Goal: Task Accomplishment & Management: Manage account settings

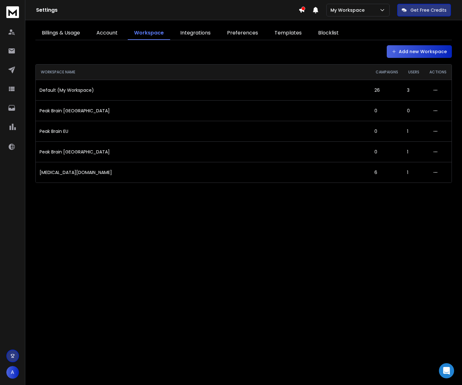
scroll to position [2, 0]
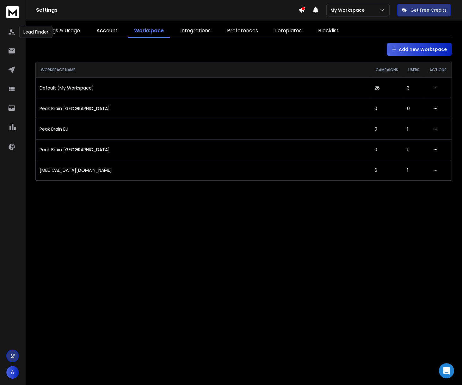
click at [47, 31] on div "Lead Finder" at bounding box center [35, 32] width 33 height 12
click at [65, 31] on link "Billings & Usage" at bounding box center [60, 30] width 51 height 13
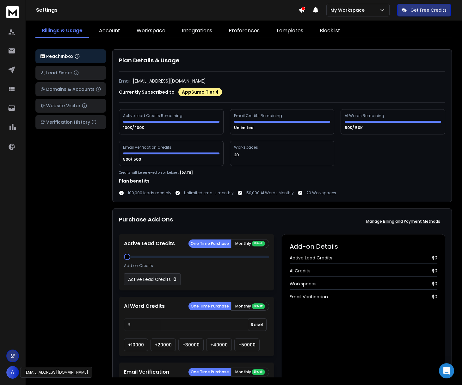
click at [11, 372] on span "A" at bounding box center [12, 372] width 13 height 13
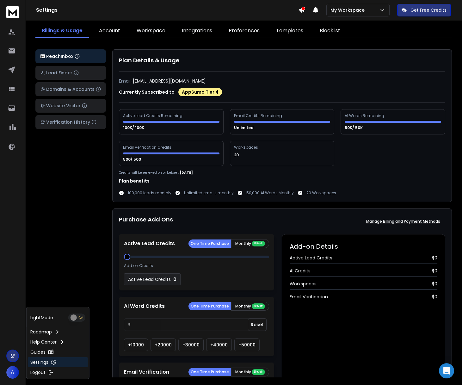
click at [43, 361] on p "Settings" at bounding box center [39, 362] width 18 height 6
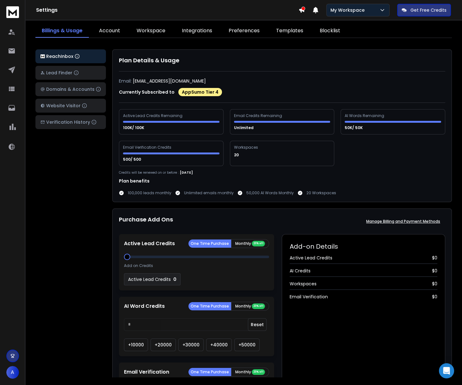
click at [371, 7] on div "My Workspace" at bounding box center [358, 10] width 55 height 6
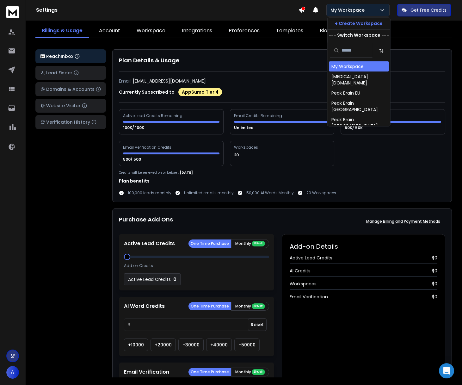
click at [371, 7] on div "My Workspace" at bounding box center [358, 10] width 55 height 6
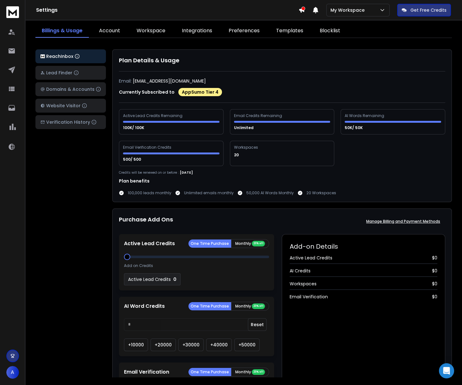
click at [13, 8] on img at bounding box center [12, 12] width 13 height 12
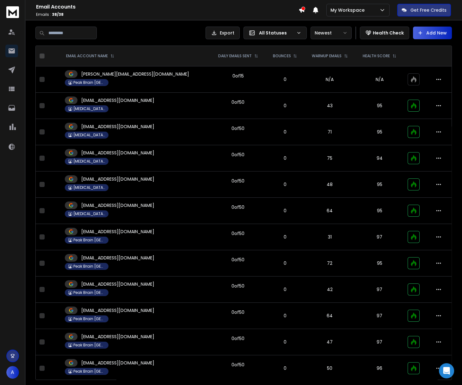
click at [12, 374] on span "A" at bounding box center [12, 372] width 13 height 13
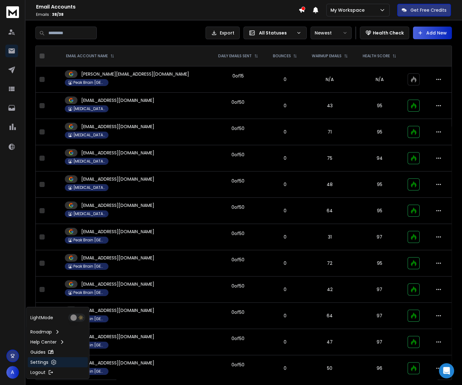
click at [37, 358] on div "Settings" at bounding box center [58, 362] width 60 height 10
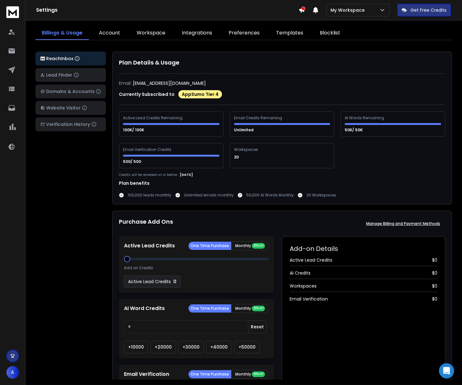
click at [111, 40] on div "ReachInbox Lead Finder Domains & Accounts Website Visitor Verification History …" at bounding box center [243, 212] width 417 height 345
click at [110, 32] on link "Account" at bounding box center [110, 33] width 34 height 13
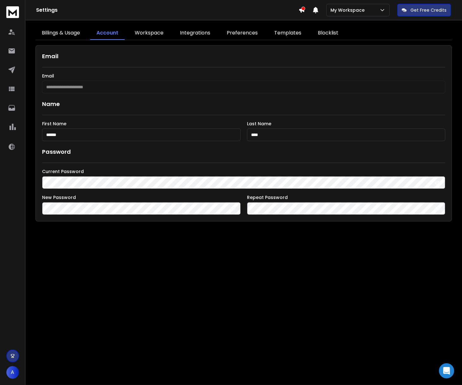
click at [66, 32] on link "Billings & Usage" at bounding box center [60, 33] width 51 height 13
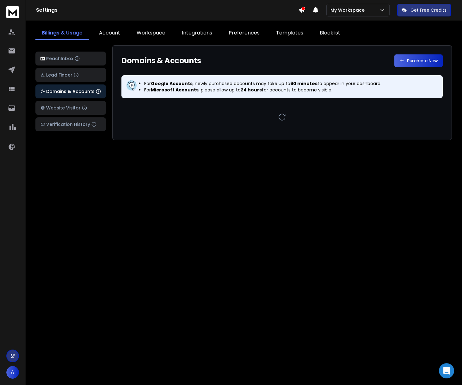
click at [66, 90] on button "Domains & Accounts" at bounding box center [70, 91] width 71 height 14
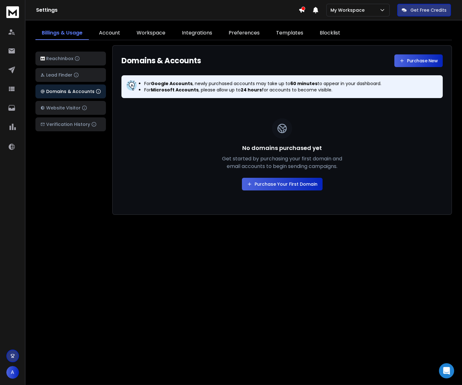
click at [113, 32] on link "Account" at bounding box center [110, 33] width 34 height 13
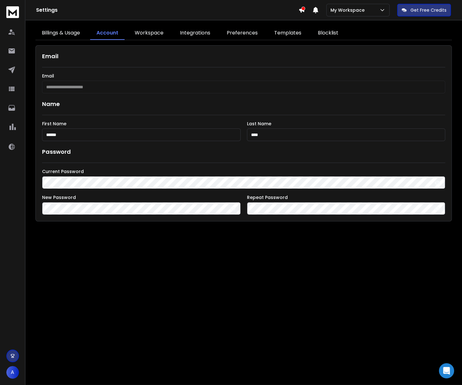
click at [154, 32] on link "Workspace" at bounding box center [148, 33] width 41 height 13
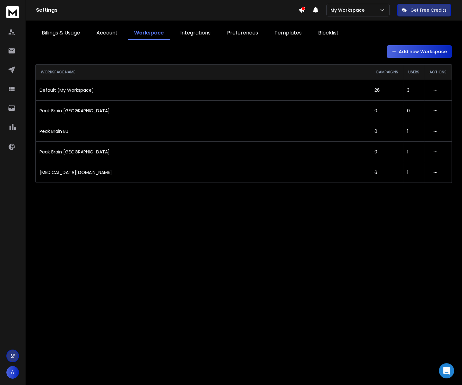
click at [240, 30] on link "Preferences" at bounding box center [243, 33] width 44 height 13
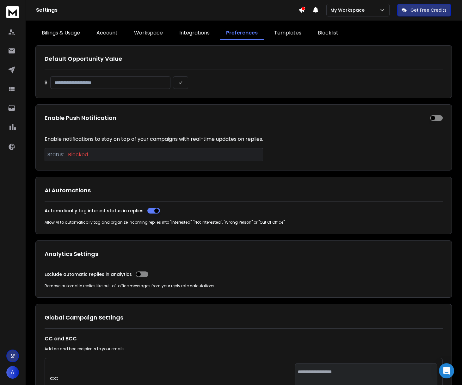
click at [144, 34] on link "Workspace" at bounding box center [148, 33] width 41 height 13
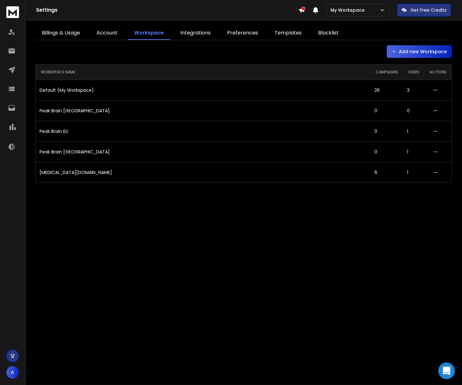
click at [441, 375] on div "Open Intercom Messenger" at bounding box center [447, 371] width 17 height 17
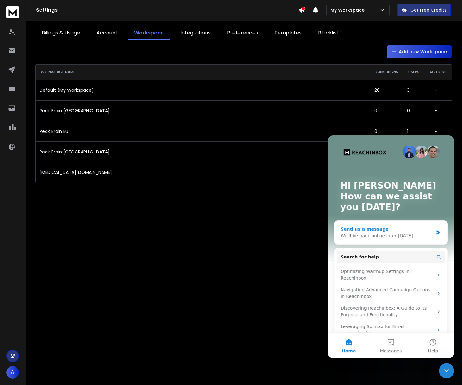
click at [354, 229] on div "Send us a message" at bounding box center [387, 229] width 93 height 7
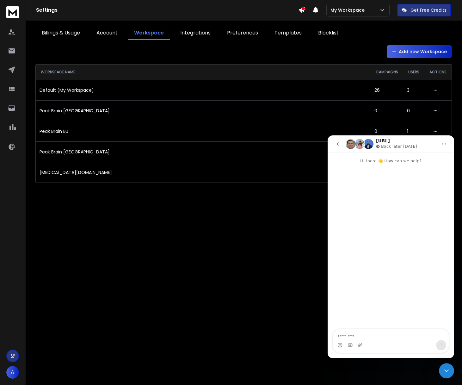
click at [337, 146] on button "go back" at bounding box center [338, 144] width 12 height 12
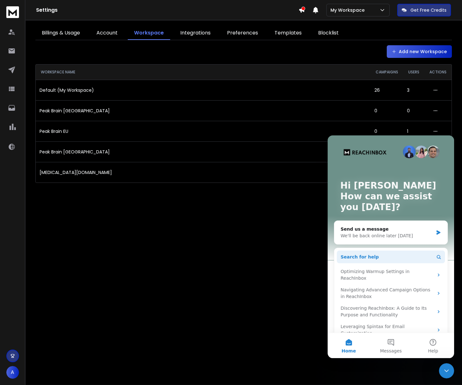
click at [351, 254] on span "Search for help" at bounding box center [360, 257] width 38 height 7
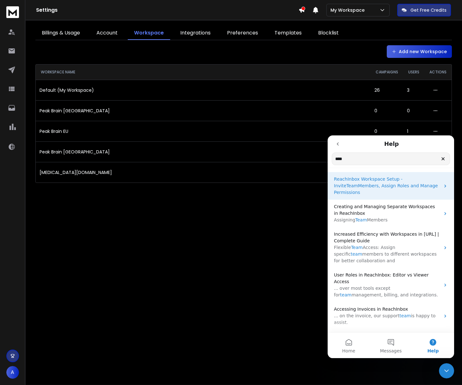
type input "****"
click at [359, 179] on span "ReachInbox Workspace Setup - Invite" at bounding box center [368, 183] width 69 height 12
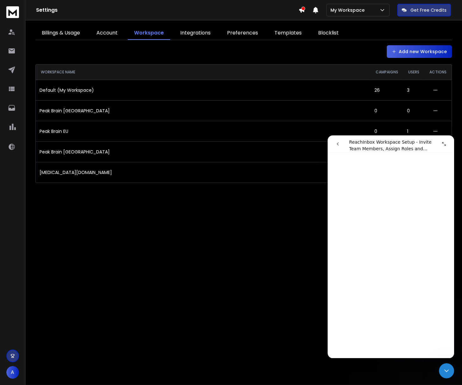
scroll to position [62, 0]
click at [221, 247] on div "Add new Workspace WORKSPACE NAME CAMPAIGNS USERS ACTIONS Default (My Workspace)…" at bounding box center [243, 212] width 417 height 334
click at [447, 373] on icon "Close Intercom Messenger" at bounding box center [447, 371] width 8 height 8
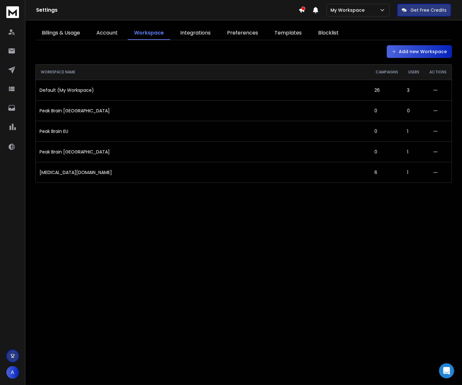
scroll to position [0, 0]
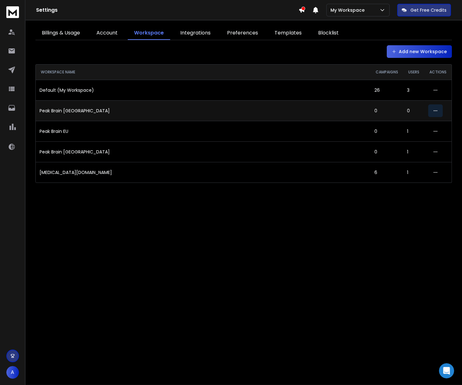
click at [436, 112] on icon "button" at bounding box center [435, 111] width 4 height 4
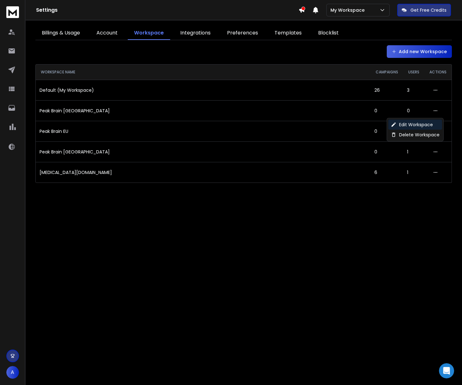
click at [426, 122] on p "Edit Workspace" at bounding box center [416, 125] width 34 height 6
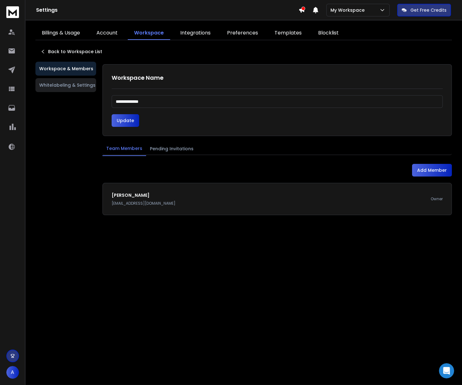
scroll to position [6, 0]
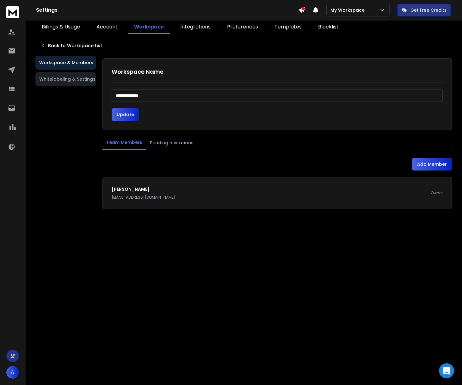
click at [414, 166] on button "Add Member" at bounding box center [432, 164] width 40 height 13
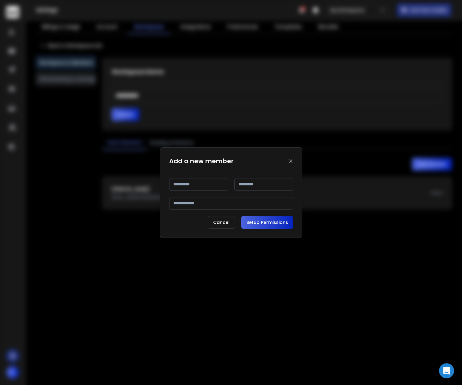
click at [216, 209] on input at bounding box center [231, 203] width 124 height 13
paste input "**********"
type input "**********"
click at [189, 186] on input at bounding box center [198, 184] width 59 height 13
type input "*****"
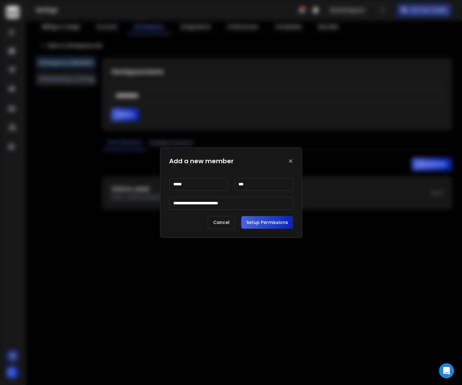
type input "*******"
click at [265, 223] on button "Setup Permissions" at bounding box center [267, 222] width 52 height 13
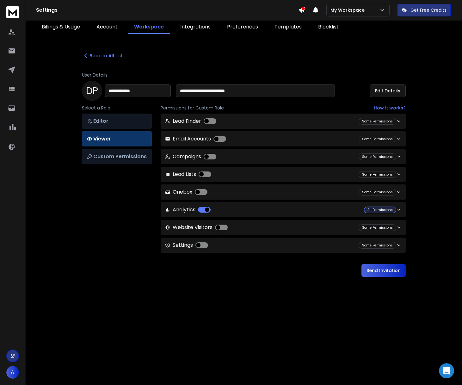
click at [212, 119] on button "button" at bounding box center [210, 121] width 13 height 6
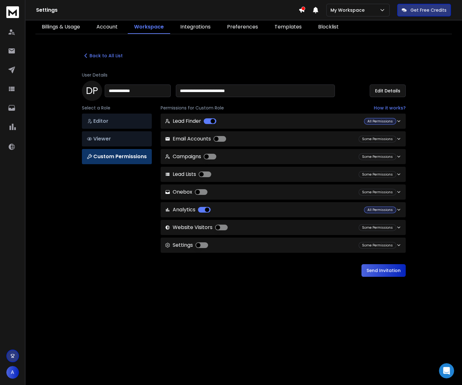
click at [220, 138] on button "button" at bounding box center [220, 139] width 13 height 6
click at [209, 160] on button "Campaigns Some Permissions" at bounding box center [283, 156] width 245 height 15
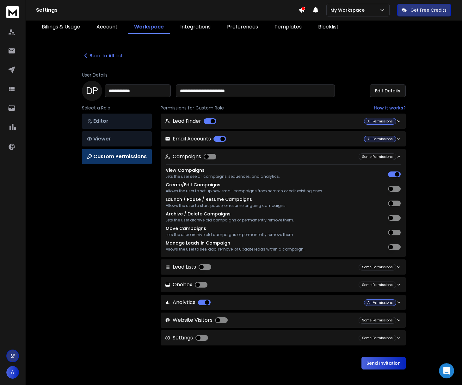
click at [209, 155] on button "button" at bounding box center [210, 157] width 13 height 6
click at [203, 264] on button "button" at bounding box center [205, 267] width 13 height 6
click at [201, 284] on button "button" at bounding box center [201, 285] width 13 height 6
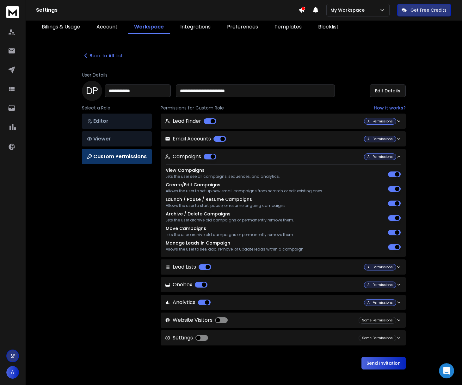
click at [220, 318] on button "button" at bounding box center [221, 320] width 13 height 6
click at [196, 339] on button "button" at bounding box center [202, 338] width 13 height 6
click at [372, 359] on button "Send Invitation" at bounding box center [384, 363] width 44 height 13
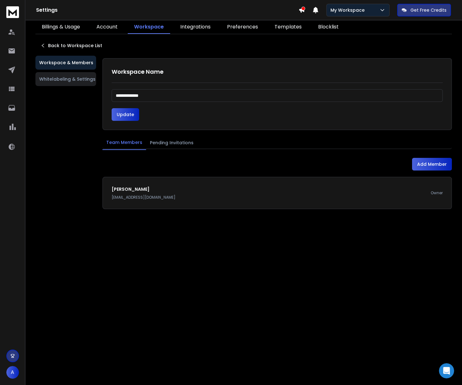
click at [356, 10] on p "My Workspace" at bounding box center [349, 10] width 37 height 6
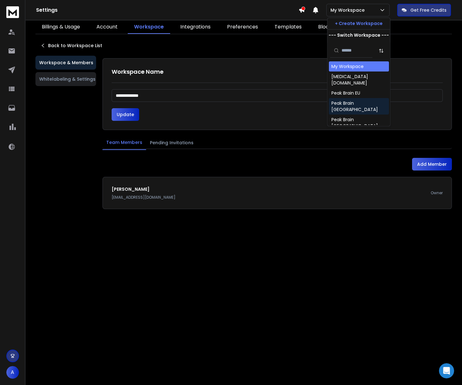
click at [347, 100] on div "Peak Brain [GEOGRAPHIC_DATA]" at bounding box center [359, 106] width 55 height 13
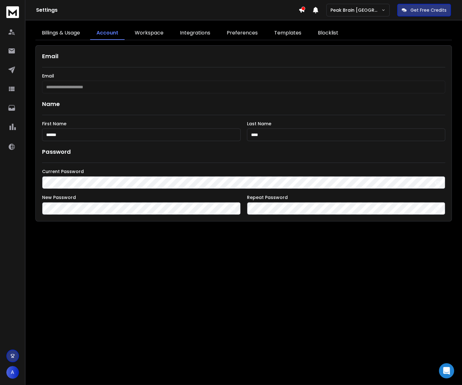
click at [142, 32] on link "Workspace" at bounding box center [148, 33] width 41 height 13
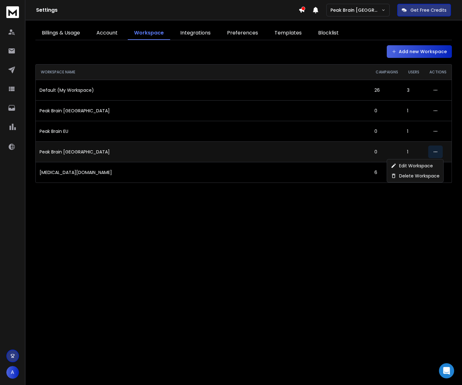
click at [437, 150] on icon "button" at bounding box center [435, 152] width 4 height 4
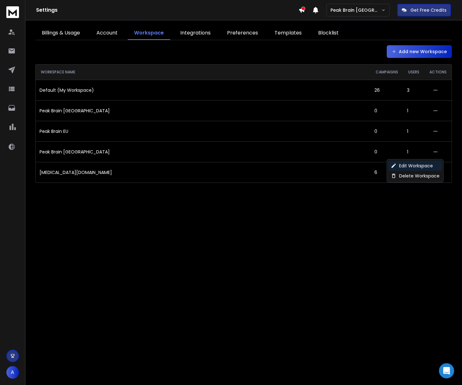
click at [402, 165] on p "Edit Workspace" at bounding box center [416, 166] width 34 height 6
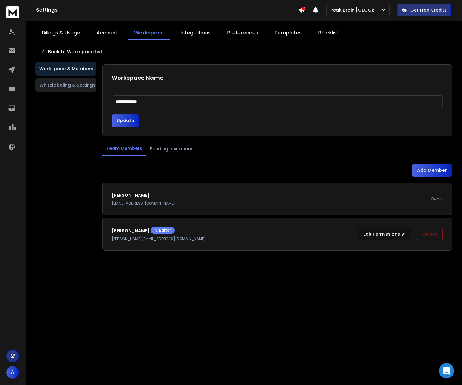
click at [423, 165] on button "Add Member" at bounding box center [432, 170] width 40 height 13
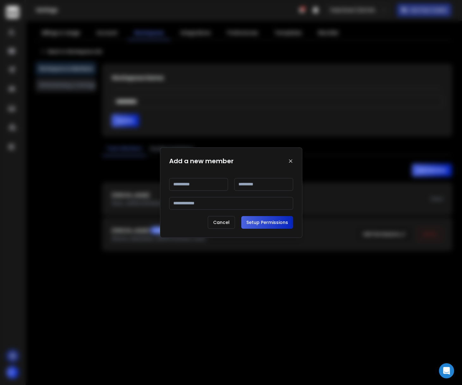
click at [199, 185] on input at bounding box center [198, 184] width 59 height 13
type input "*****"
type input "*******"
click at [229, 203] on input at bounding box center [231, 203] width 124 height 13
type input "*"
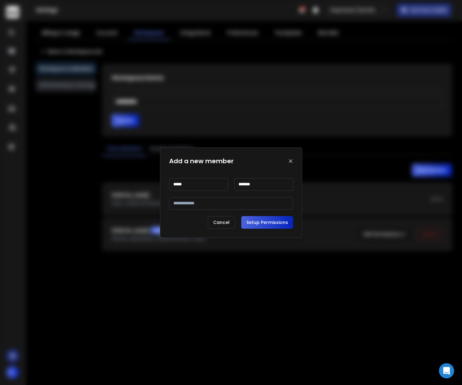
paste input "**********"
type input "**********"
click at [268, 220] on button "Setup Permissions" at bounding box center [267, 222] width 52 height 13
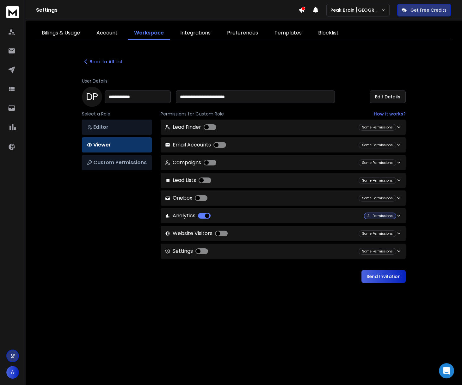
click at [209, 122] on button "Lead Finder Some Permissions" at bounding box center [283, 127] width 245 height 15
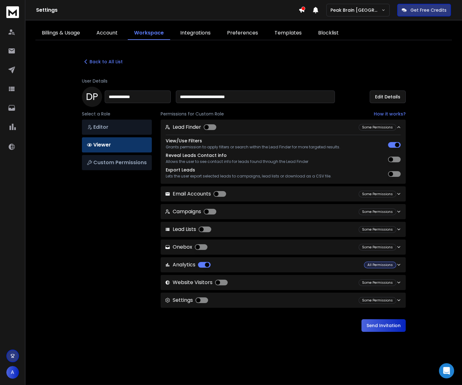
click at [223, 197] on p "Email Accounts" at bounding box center [195, 194] width 61 height 8
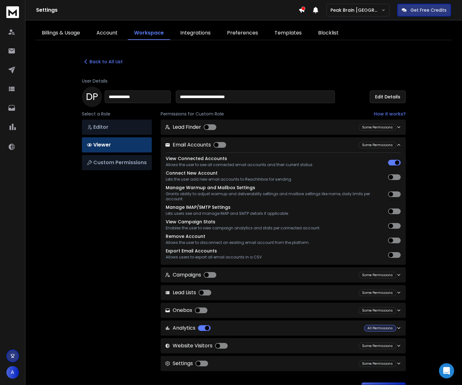
click at [211, 124] on p "Lead Finder" at bounding box center [190, 127] width 51 height 8
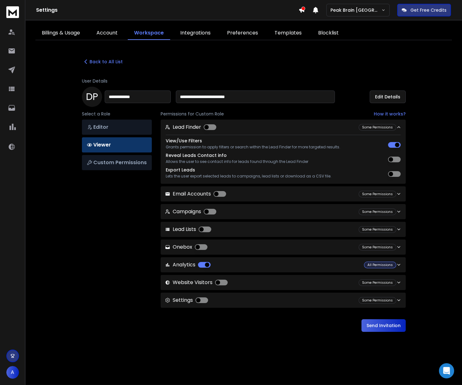
click at [224, 194] on button "button" at bounding box center [220, 194] width 13 height 6
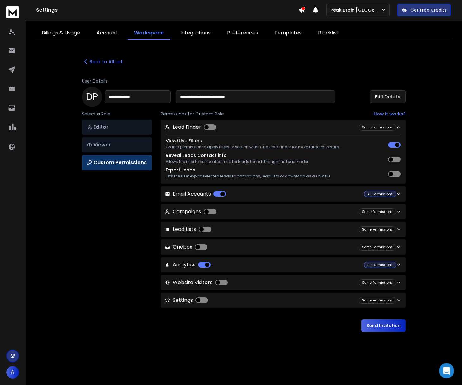
click at [211, 212] on button "button" at bounding box center [210, 212] width 13 height 6
click at [208, 226] on p "Lead Lists" at bounding box center [188, 230] width 46 height 8
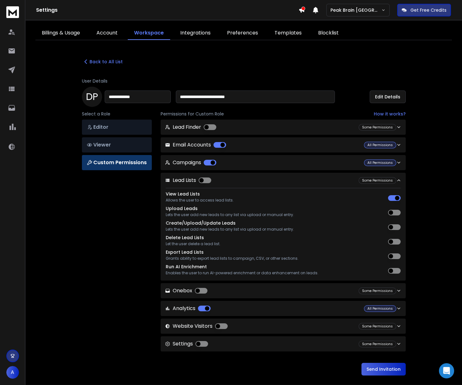
click at [206, 179] on button "button" at bounding box center [205, 181] width 13 height 6
click at [199, 288] on button "button" at bounding box center [201, 291] width 13 height 6
click at [219, 322] on p "Website Visitors" at bounding box center [196, 326] width 63 height 8
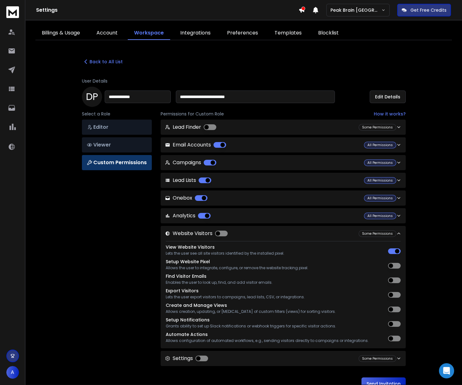
click at [198, 362] on button "Settings Some Permissions" at bounding box center [283, 358] width 245 height 15
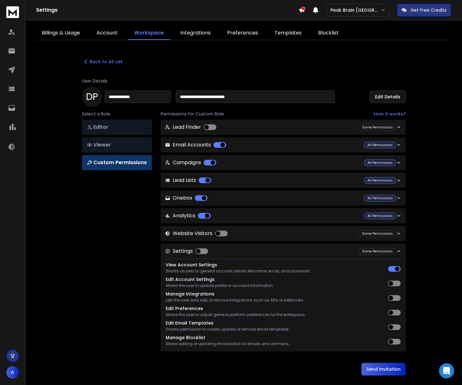
click at [223, 233] on button "button" at bounding box center [221, 234] width 13 height 6
click at [203, 249] on button "button" at bounding box center [202, 251] width 13 height 6
click at [377, 367] on button "Send Invitation" at bounding box center [384, 369] width 44 height 13
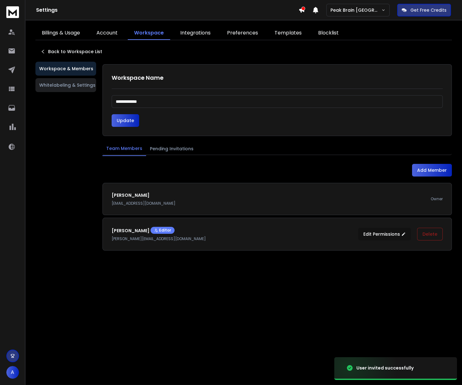
click at [147, 32] on link "Workspace" at bounding box center [149, 33] width 42 height 13
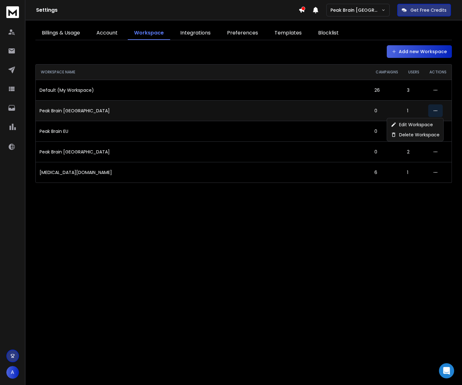
click at [435, 109] on icon "button" at bounding box center [435, 111] width 4 height 4
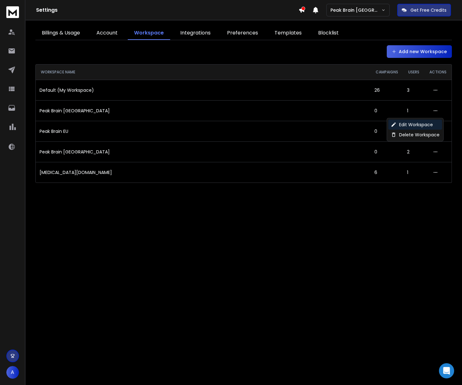
click at [426, 124] on p "Edit Workspace" at bounding box center [416, 125] width 34 height 6
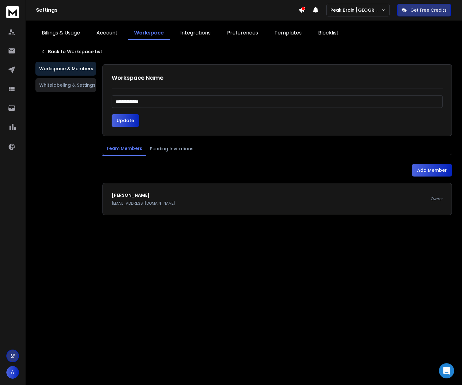
click at [424, 172] on button "Add Member" at bounding box center [432, 170] width 40 height 13
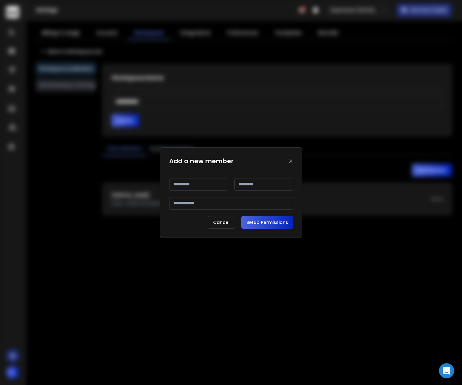
click at [189, 187] on input at bounding box center [198, 184] width 59 height 13
type input "*********"
click at [242, 184] on input at bounding box center [263, 184] width 59 height 13
type input "******"
click at [238, 201] on input at bounding box center [231, 203] width 124 height 13
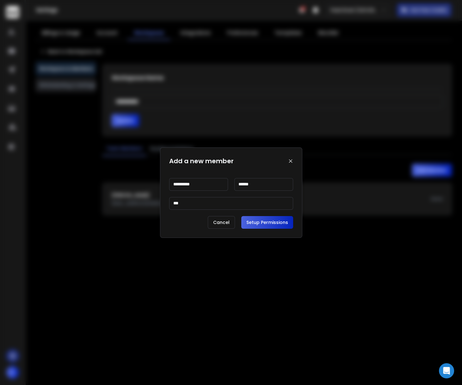
type input "**********"
click at [276, 223] on button "Setup Permissions" at bounding box center [267, 222] width 52 height 13
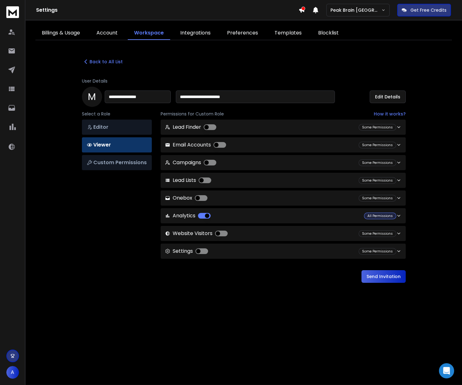
click at [210, 127] on button "button" at bounding box center [210, 127] width 13 height 6
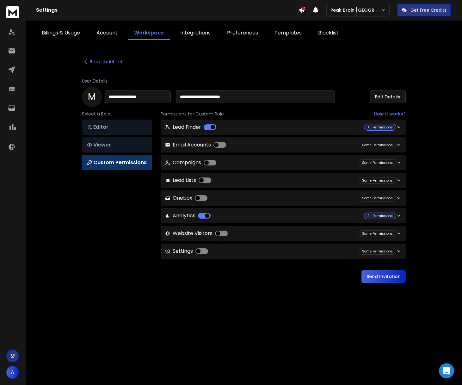
click at [220, 145] on button "button" at bounding box center [220, 145] width 13 height 6
click at [213, 160] on button "button" at bounding box center [210, 163] width 13 height 6
click at [206, 178] on button "button" at bounding box center [205, 181] width 13 height 6
click at [200, 195] on button "button" at bounding box center [201, 198] width 13 height 6
click at [220, 231] on button "button" at bounding box center [221, 234] width 13 height 6
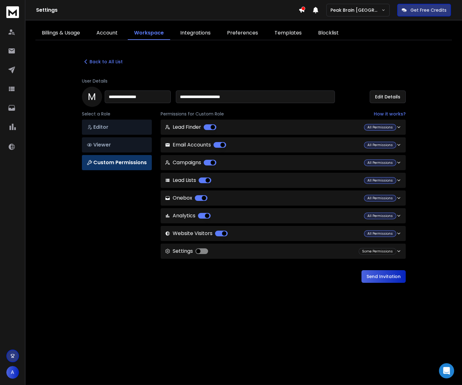
click at [201, 251] on button "button" at bounding box center [202, 251] width 13 height 6
click at [395, 274] on button "Send Invitation" at bounding box center [384, 276] width 44 height 13
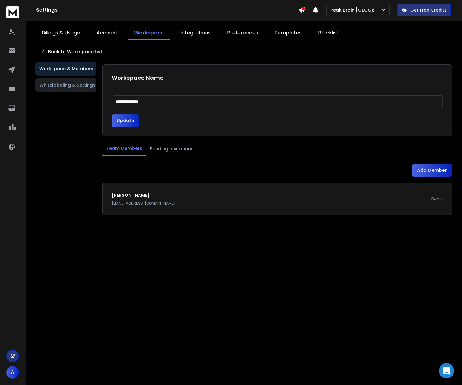
click at [425, 169] on button "Add Member" at bounding box center [432, 170] width 40 height 13
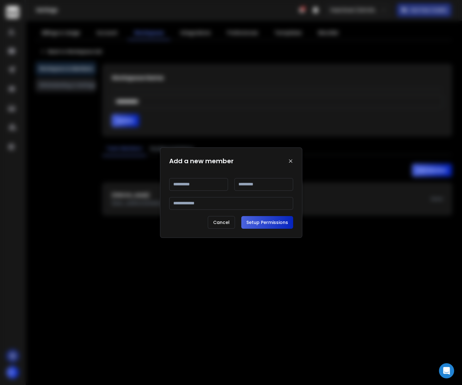
click at [196, 184] on input at bounding box center [198, 184] width 59 height 13
type input "*******"
click at [250, 184] on input at bounding box center [263, 184] width 59 height 13
type input "*****"
click at [247, 200] on input at bounding box center [231, 203] width 124 height 13
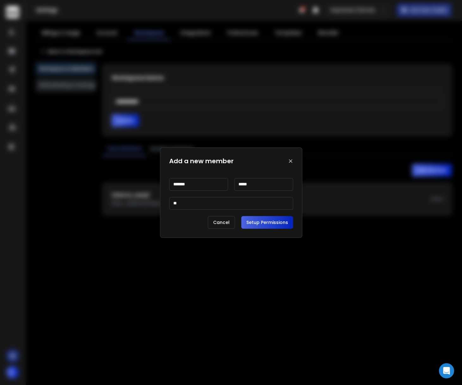
type input "**********"
click at [273, 223] on button "Setup Permissions" at bounding box center [267, 222] width 52 height 13
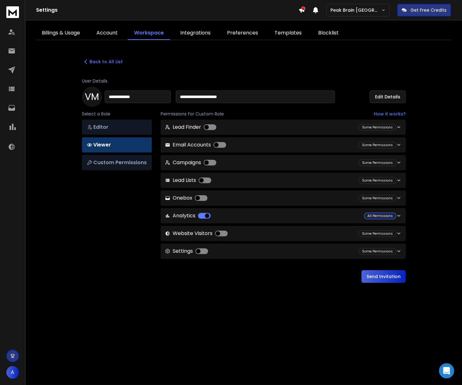
click at [208, 126] on button "button" at bounding box center [210, 127] width 13 height 6
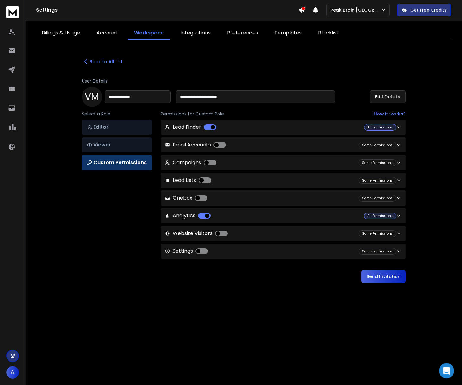
click at [220, 143] on button "button" at bounding box center [220, 145] width 13 height 6
click at [204, 124] on p "Lead Finder" at bounding box center [190, 127] width 51 height 8
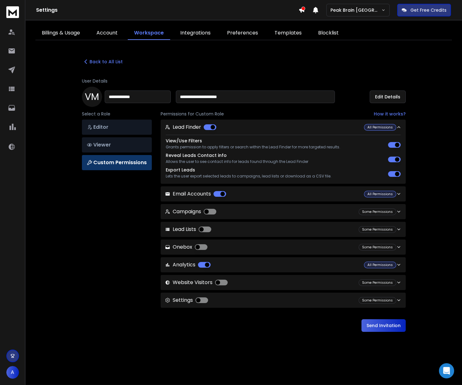
click at [209, 128] on button "button" at bounding box center [210, 127] width 13 height 6
click at [211, 212] on button "button" at bounding box center [210, 212] width 13 height 6
click at [209, 228] on button "button" at bounding box center [205, 230] width 13 height 6
click at [198, 242] on button "Onebox Some Permissions" at bounding box center [283, 247] width 245 height 15
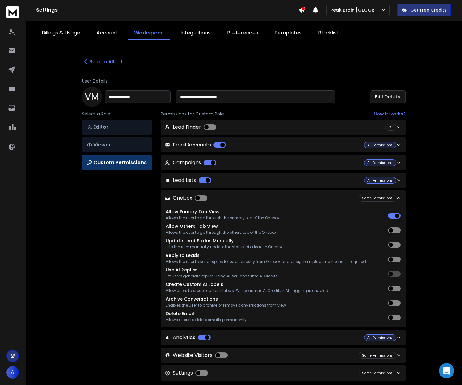
click at [200, 198] on button "button" at bounding box center [201, 198] width 13 height 6
click at [219, 352] on button "button" at bounding box center [221, 355] width 13 height 6
click at [202, 371] on button "button" at bounding box center [202, 373] width 13 height 6
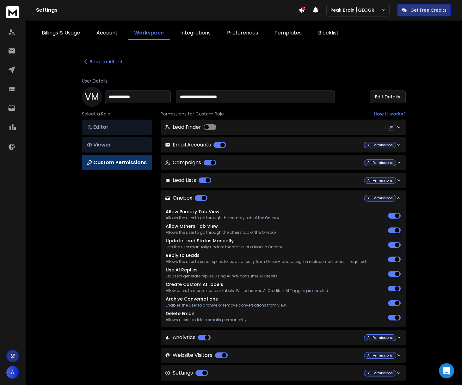
scroll to position [32, 0]
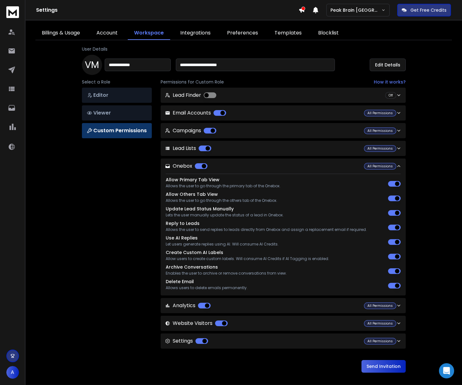
click at [384, 368] on button "Send Invitation" at bounding box center [384, 366] width 44 height 13
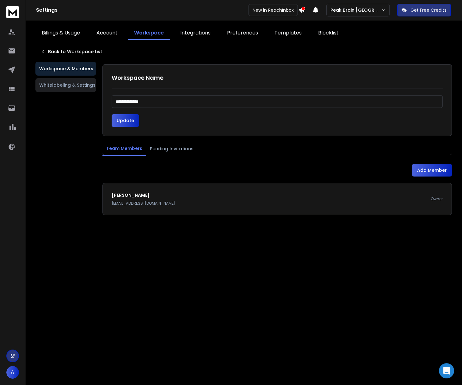
click at [303, 9] on div at bounding box center [304, 9] width 4 height 4
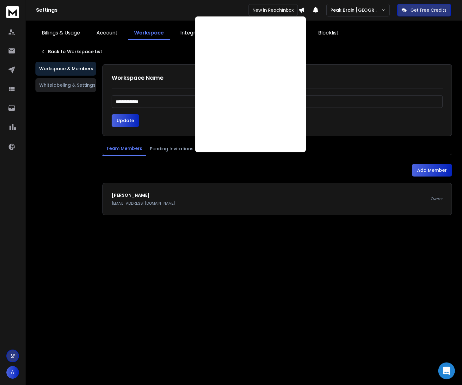
click at [446, 371] on icon "Open Intercom Messenger" at bounding box center [446, 371] width 7 height 8
